Goal: Task Accomplishment & Management: Manage account settings

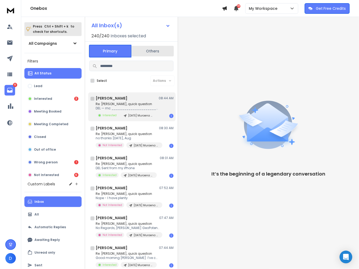
click at [136, 101] on div "[PERSON_NAME] 08:44 AM" at bounding box center [135, 98] width 78 height 5
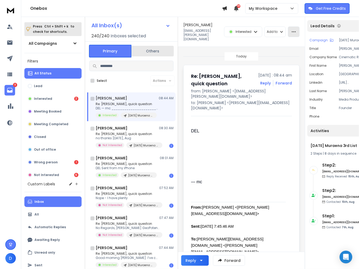
click at [300, 27] on button "button" at bounding box center [294, 32] width 12 height 11
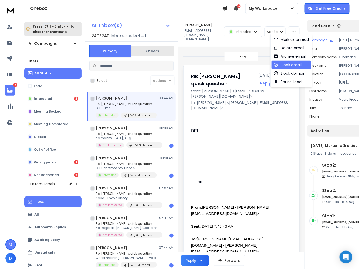
drag, startPoint x: 302, startPoint y: 65, endPoint x: 299, endPoint y: 66, distance: 3.3
click at [302, 64] on div "Block email" at bounding box center [288, 64] width 28 height 5
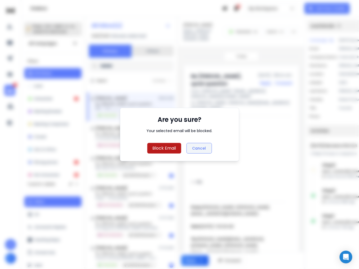
click at [176, 146] on button "Block Email" at bounding box center [164, 148] width 34 height 11
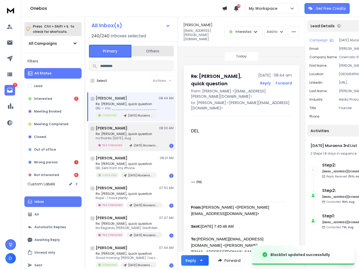
click at [142, 132] on p "Re: [PERSON_NAME], quick question" at bounding box center [128, 134] width 64 height 4
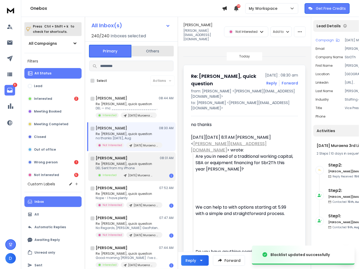
click at [144, 160] on div "[PERSON_NAME] 08:01 AM" at bounding box center [135, 158] width 78 height 5
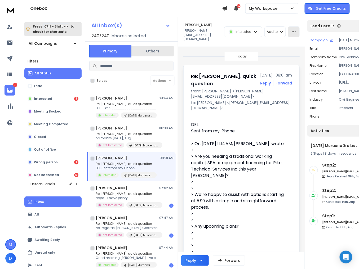
click at [296, 29] on icon "button" at bounding box center [294, 31] width 5 height 5
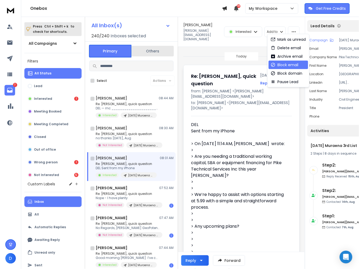
click at [288, 62] on div "Block email" at bounding box center [289, 65] width 40 height 8
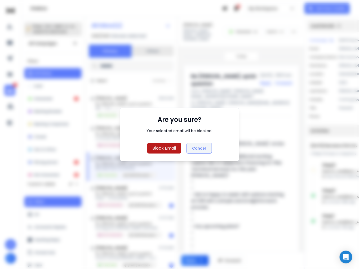
click at [161, 149] on button "Block Email" at bounding box center [164, 148] width 34 height 11
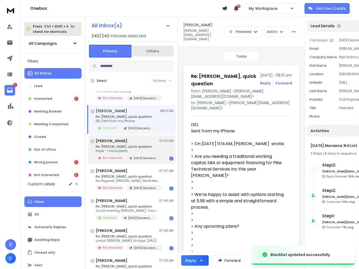
scroll to position [59, 0]
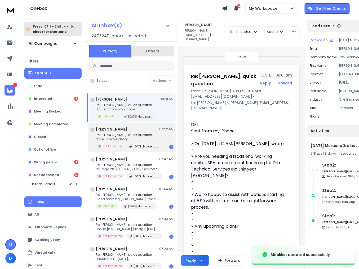
click at [141, 137] on p "Nope - I have plenty" at bounding box center [128, 139] width 64 height 4
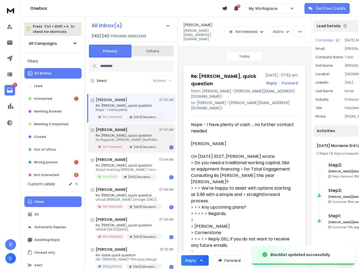
click at [147, 139] on p "No Regards, [PERSON_NAME] GeoPotential" at bounding box center [128, 140] width 64 height 4
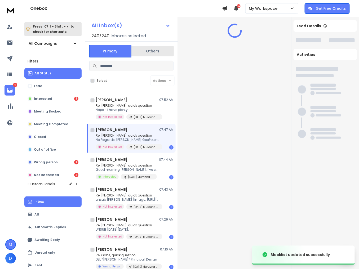
scroll to position [118, 0]
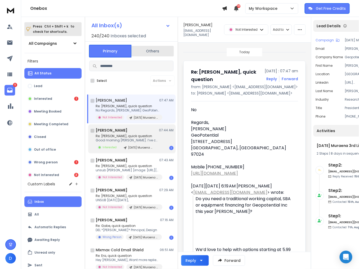
click at [145, 139] on p "Good morning [PERSON_NAME]. I’ve copied" at bounding box center [128, 140] width 64 height 4
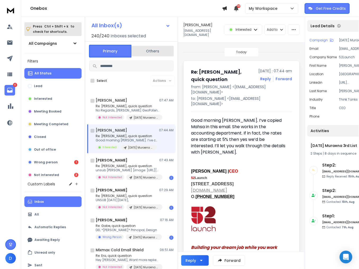
scroll to position [147, 0]
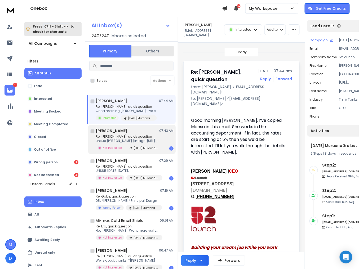
click at [151, 138] on p "Re: [PERSON_NAME], quick question" at bounding box center [128, 137] width 64 height 4
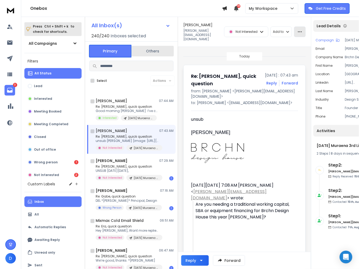
click at [303, 29] on icon "button" at bounding box center [300, 31] width 5 height 5
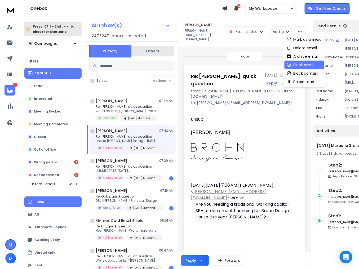
click at [304, 64] on div "Block email" at bounding box center [301, 64] width 28 height 5
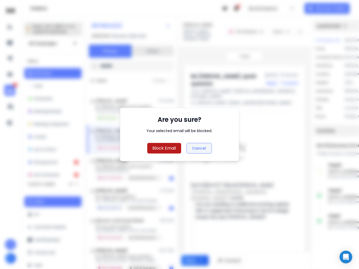
click at [169, 145] on button "Block Email" at bounding box center [164, 148] width 34 height 11
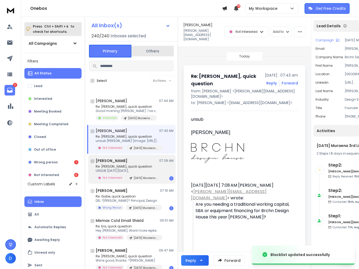
click at [138, 165] on p "Re: [PERSON_NAME], quick question" at bounding box center [128, 167] width 64 height 4
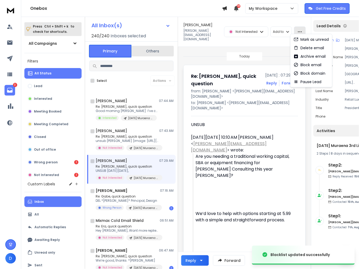
click at [303, 29] on icon "button" at bounding box center [300, 31] width 5 height 5
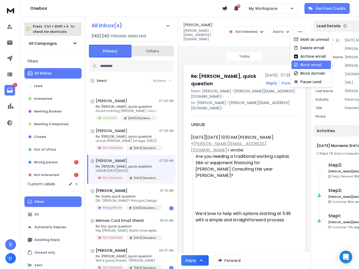
click at [309, 63] on div "Block email" at bounding box center [308, 64] width 28 height 5
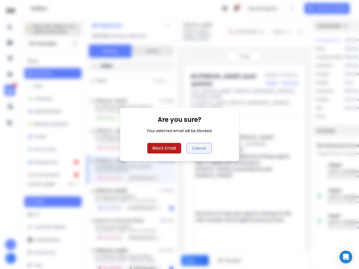
click at [165, 148] on button "Block Email" at bounding box center [164, 148] width 34 height 11
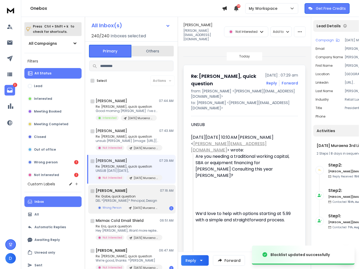
click at [147, 195] on p "Re: Gabe, quick question" at bounding box center [128, 197] width 64 height 4
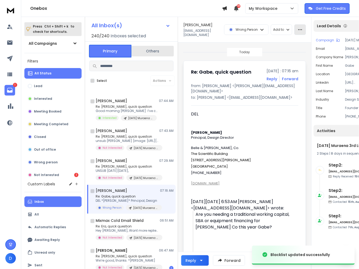
click at [299, 29] on icon "button" at bounding box center [301, 29] width 4 height 1
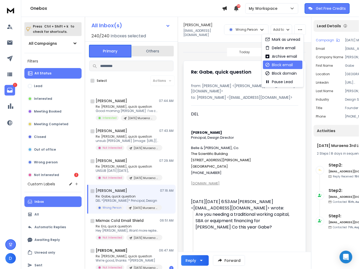
click at [285, 65] on div "Block email" at bounding box center [279, 64] width 28 height 5
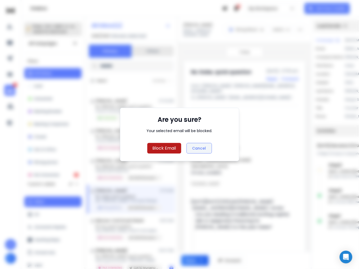
click at [164, 149] on button "Block Email" at bounding box center [164, 148] width 34 height 11
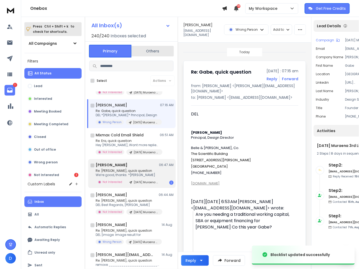
scroll to position [235, 0]
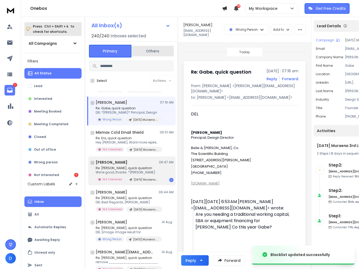
drag, startPoint x: 147, startPoint y: 175, endPoint x: 149, endPoint y: 174, distance: 2.9
click at [147, 175] on div "Re: [PERSON_NAME], quick question We’re good, thanks. *[PERSON_NAME] Not Intere…" at bounding box center [129, 174] width 67 height 16
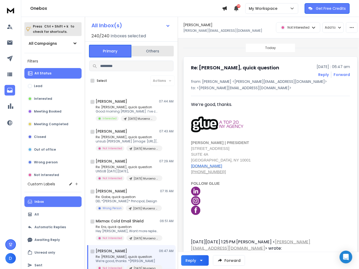
scroll to position [118, 0]
